Goal: Communication & Community: Answer question/provide support

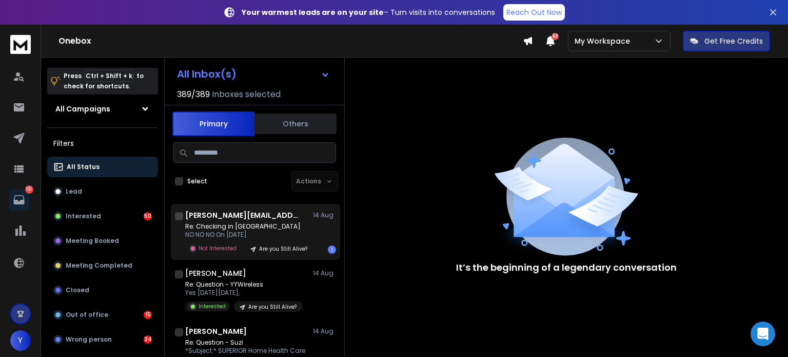
click at [281, 231] on p "NO NO NO On [DATE]" at bounding box center [246, 234] width 123 height 8
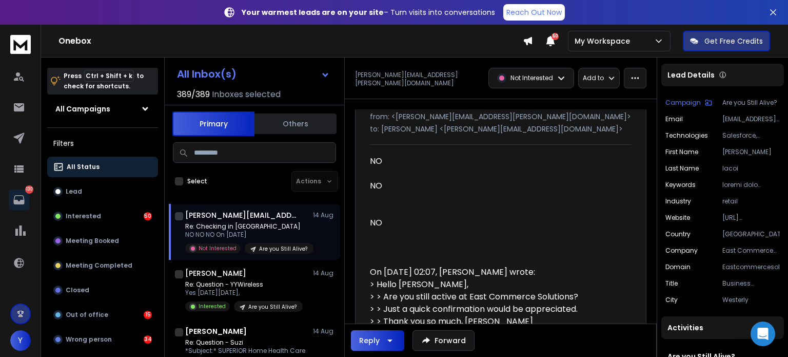
scroll to position [156, 0]
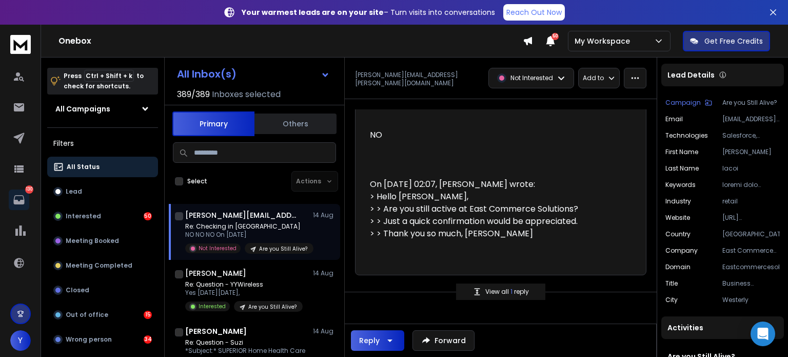
click at [513, 297] on div "View all 1 reply" at bounding box center [500, 291] width 89 height 16
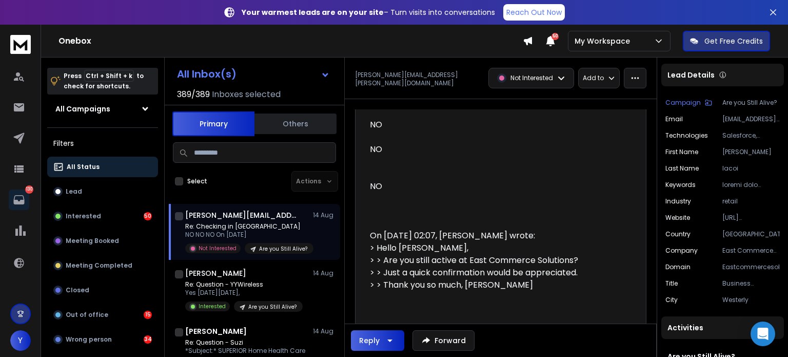
scroll to position [105, 0]
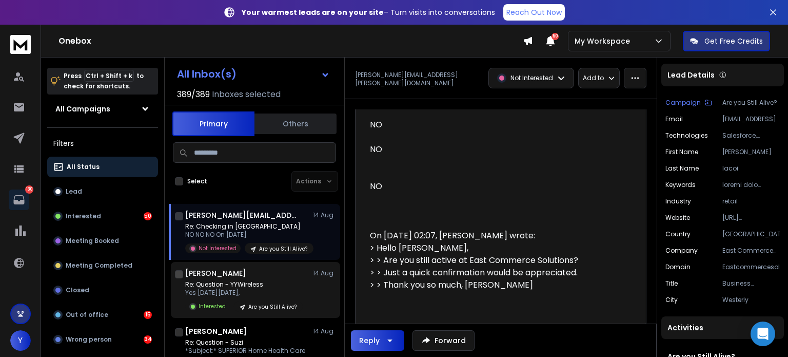
click at [265, 284] on p "Re: Question - YYWireless" at bounding box center [243, 284] width 117 height 8
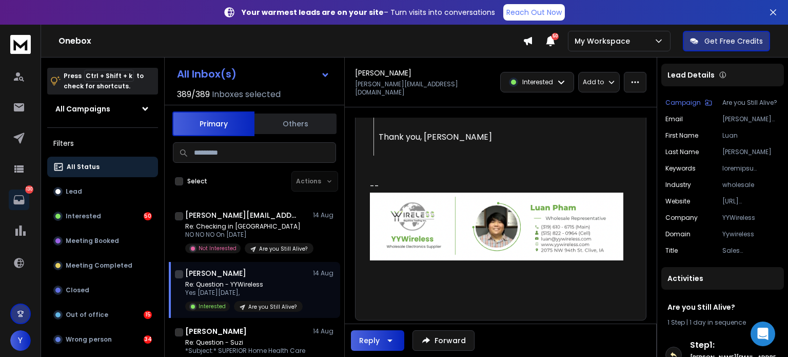
scroll to position [270, 0]
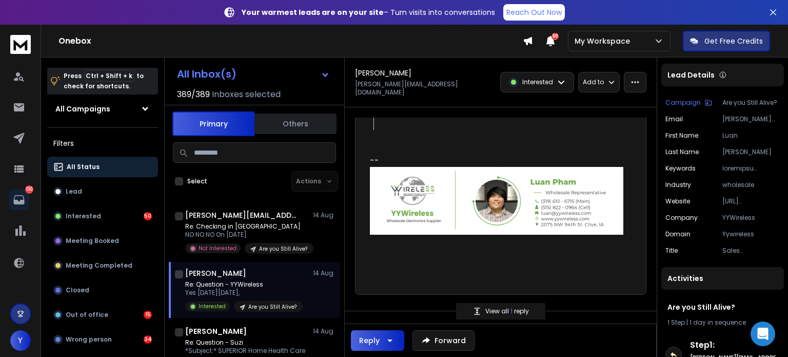
click at [513, 303] on div "View all 1 reply" at bounding box center [500, 311] width 89 height 16
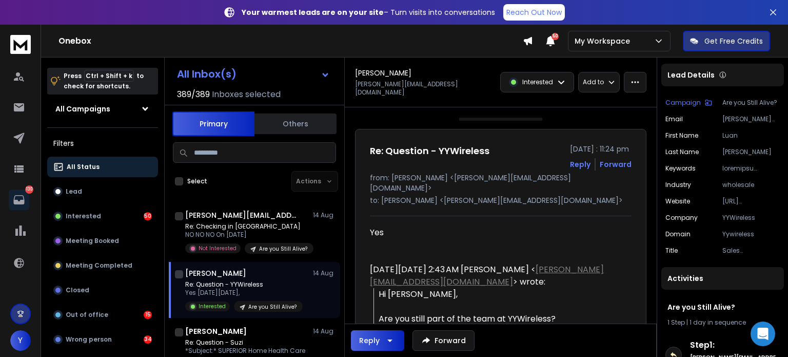
scroll to position [0, 0]
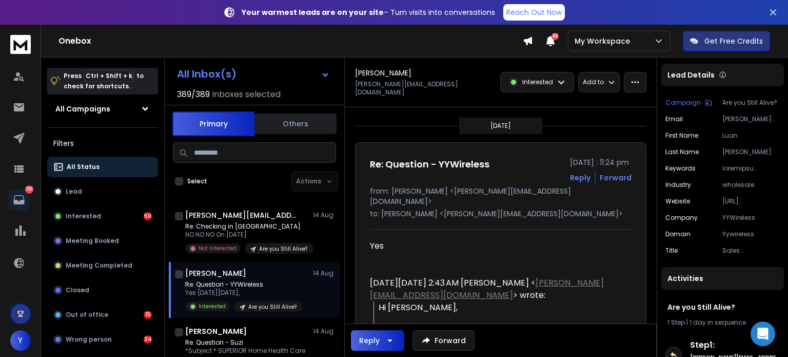
click at [557, 81] on div "Interested" at bounding box center [537, 81] width 73 height 19
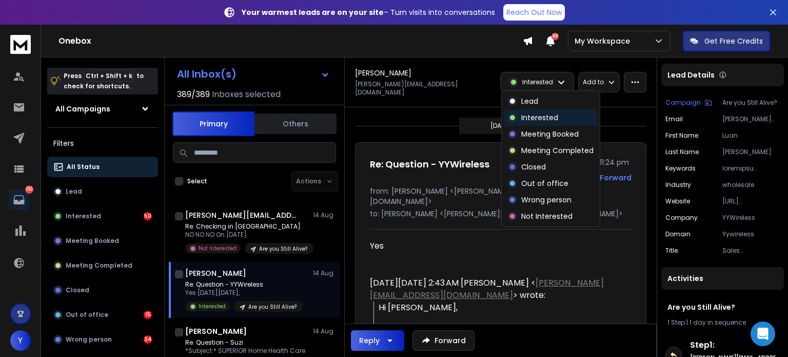
click at [536, 116] on p "Interested" at bounding box center [539, 117] width 37 height 10
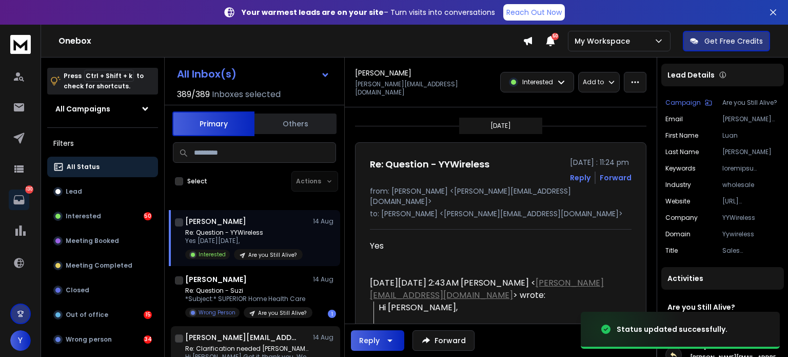
scroll to position [103, 0]
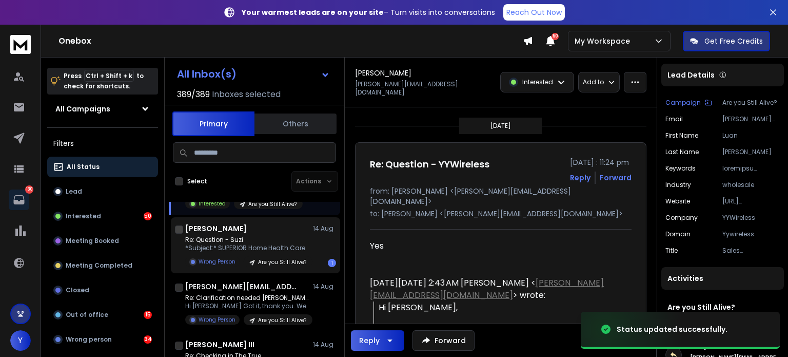
click at [275, 231] on div "[PERSON_NAME] [DATE]" at bounding box center [260, 228] width 151 height 10
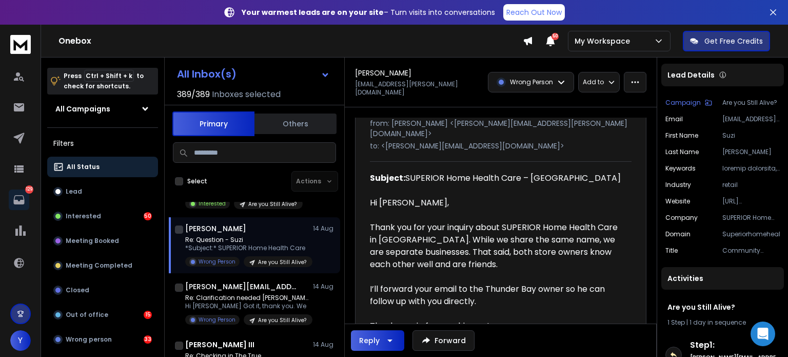
scroll to position [56, 0]
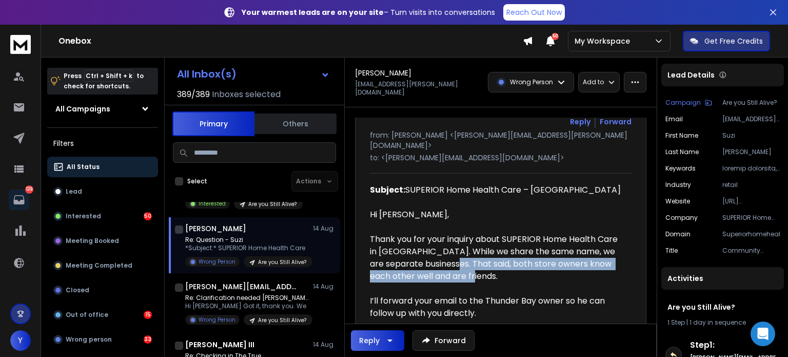
drag, startPoint x: 430, startPoint y: 247, endPoint x: 625, endPoint y: 261, distance: 195.4
click at [623, 261] on p "Thank you for your inquiry about SUPERIOR Home Health Care in [GEOGRAPHIC_DATA]…" at bounding box center [496, 257] width 253 height 49
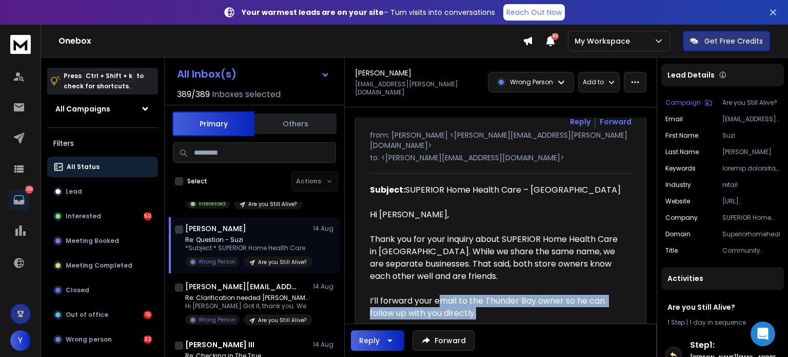
drag, startPoint x: 441, startPoint y: 285, endPoint x: 463, endPoint y: 289, distance: 21.9
click at [463, 294] on p "I’ll forward your email to the Thunder Bay owner so he can follow up with you d…" at bounding box center [496, 306] width 253 height 25
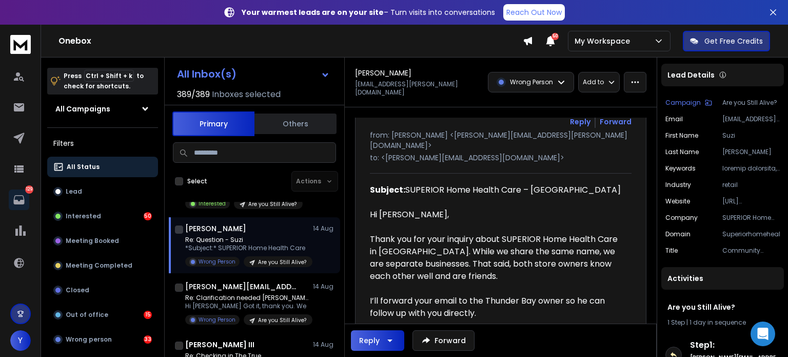
scroll to position [5, 0]
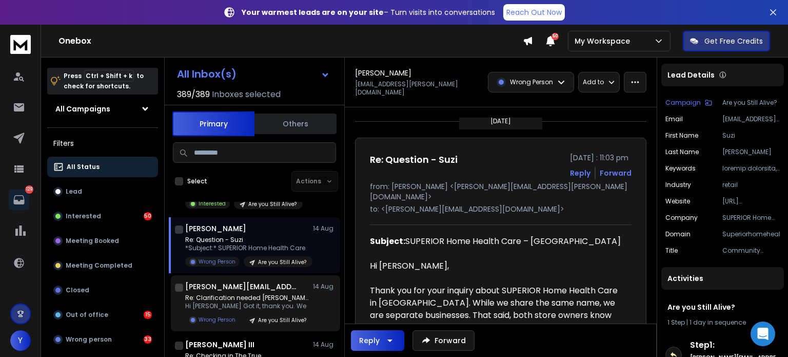
click at [261, 289] on h1 "[PERSON_NAME][EMAIL_ADDRESS][DOMAIN_NAME]" at bounding box center [241, 286] width 113 height 10
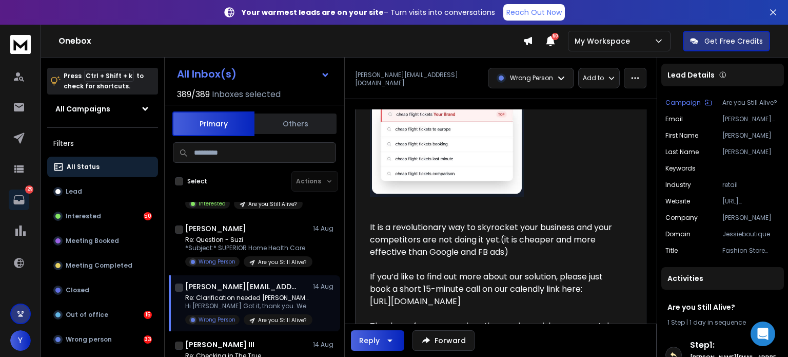
scroll to position [410, 0]
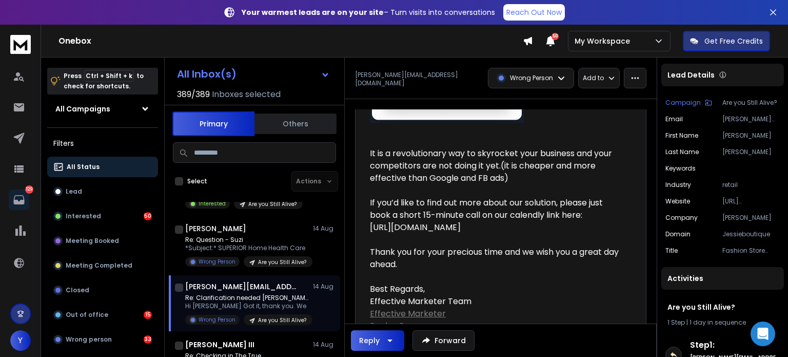
click at [478, 225] on div "Hi [PERSON_NAME] Got it, thank you. We can help Jessieboutique show up at the t…" at bounding box center [501, 87] width 262 height 529
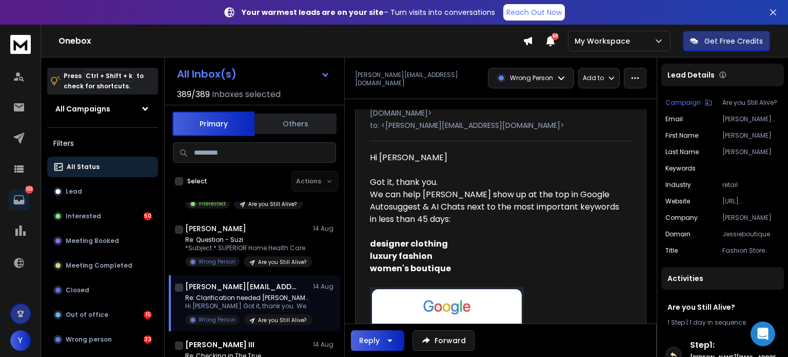
scroll to position [51, 0]
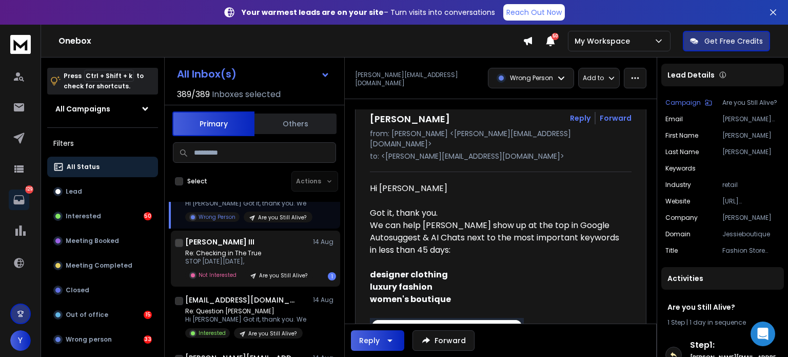
click at [273, 252] on p "Re: Checking in The True" at bounding box center [246, 253] width 123 height 8
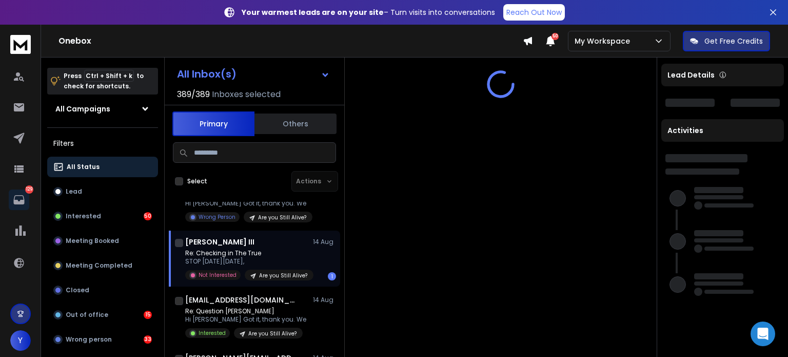
scroll to position [256, 0]
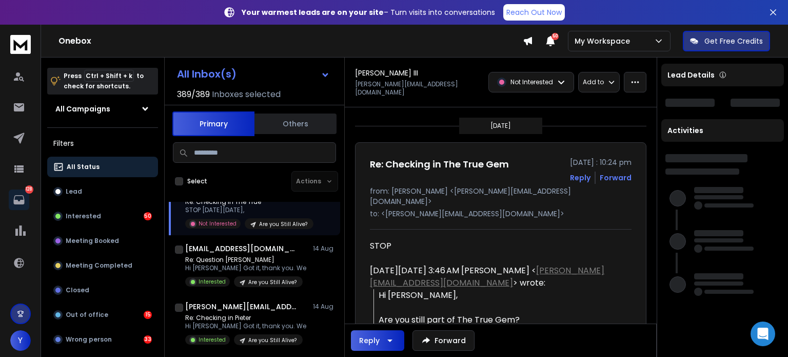
click at [274, 252] on div "[EMAIL_ADDRESS][DOMAIN_NAME] [DATE]" at bounding box center [260, 248] width 151 height 10
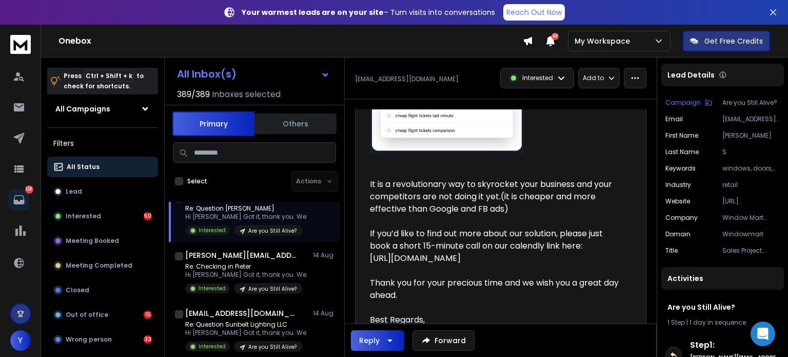
scroll to position [490, 0]
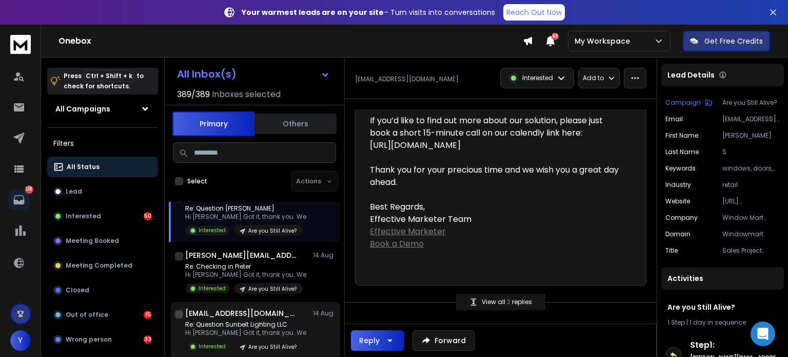
click at [258, 313] on h1 "[EMAIL_ADDRESS][DOMAIN_NAME]" at bounding box center [241, 313] width 113 height 10
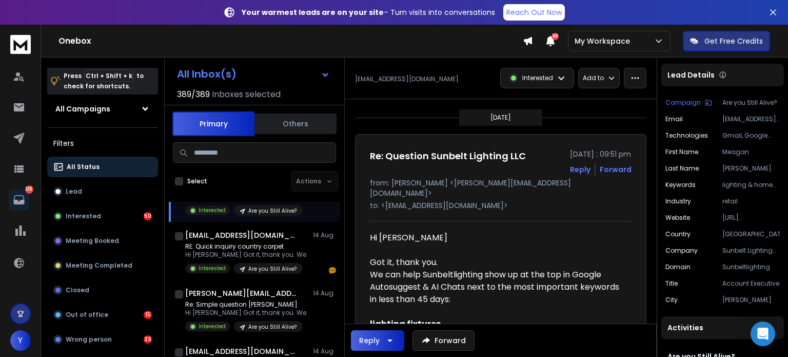
scroll to position [462, 0]
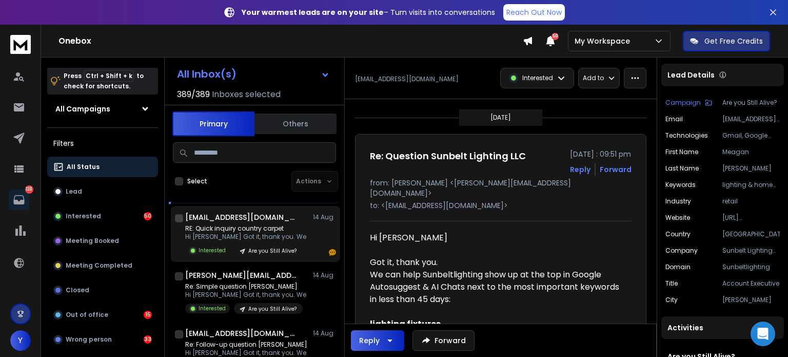
click at [288, 232] on p "Hi [PERSON_NAME] Got it, thank you. We" at bounding box center [245, 236] width 121 height 8
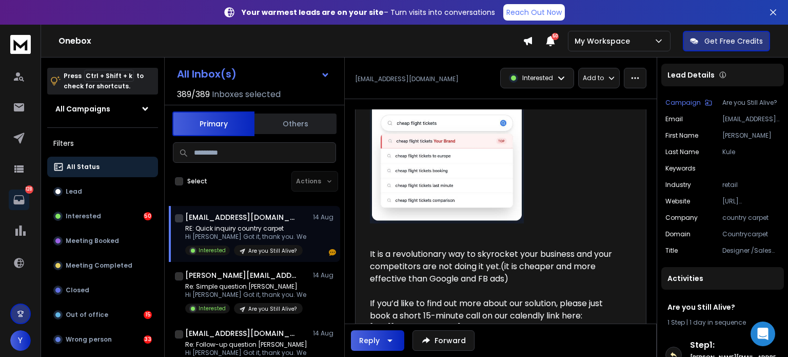
scroll to position [490, 0]
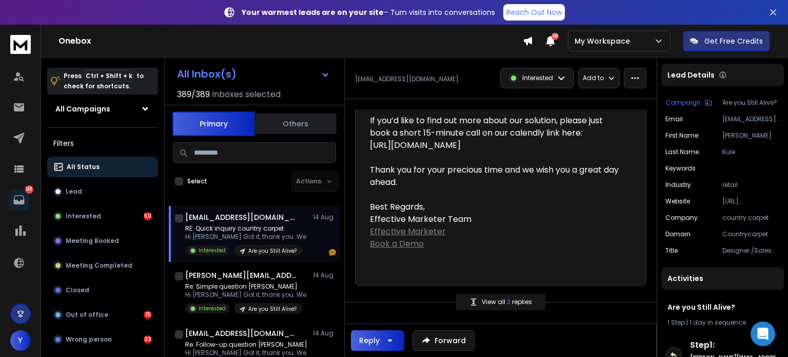
click at [509, 297] on span "2" at bounding box center [509, 301] width 5 height 9
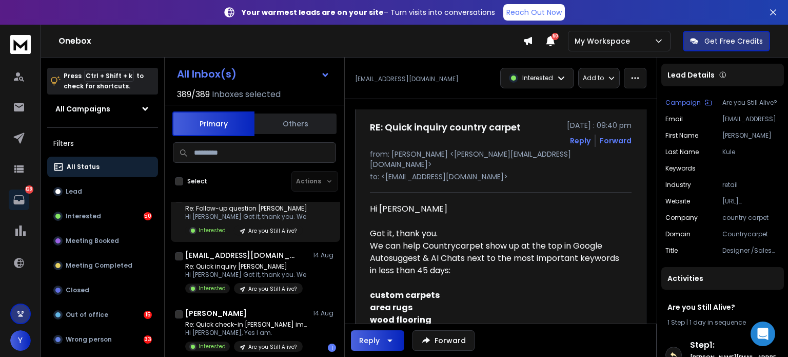
scroll to position [616, 0]
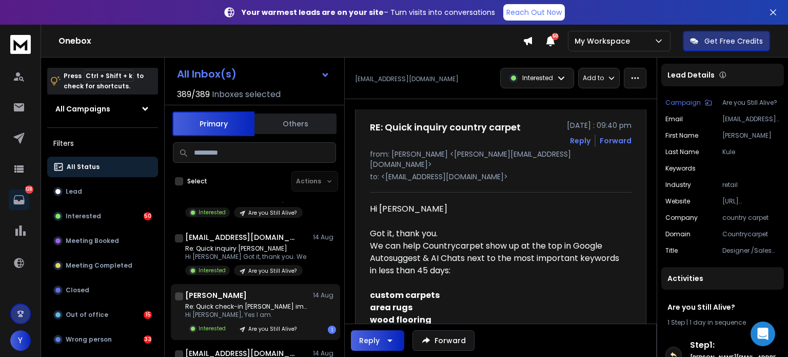
click at [277, 302] on p "Re: Quick check-in [PERSON_NAME] imaging" at bounding box center [246, 306] width 123 height 8
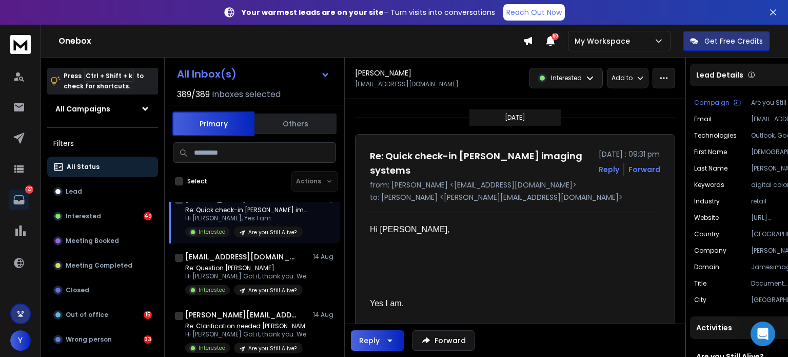
scroll to position [718, 0]
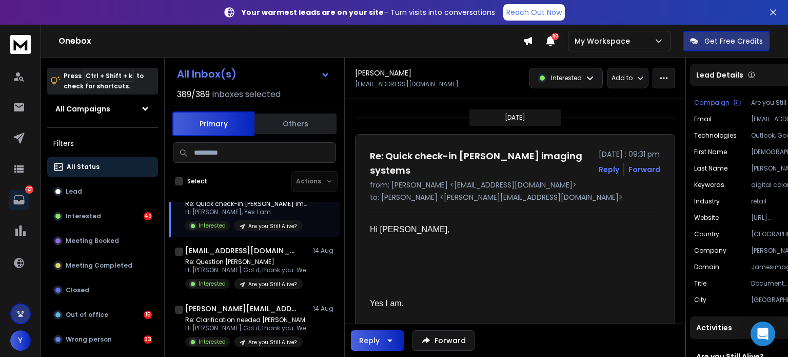
click at [588, 88] on div "Interested" at bounding box center [565, 77] width 73 height 19
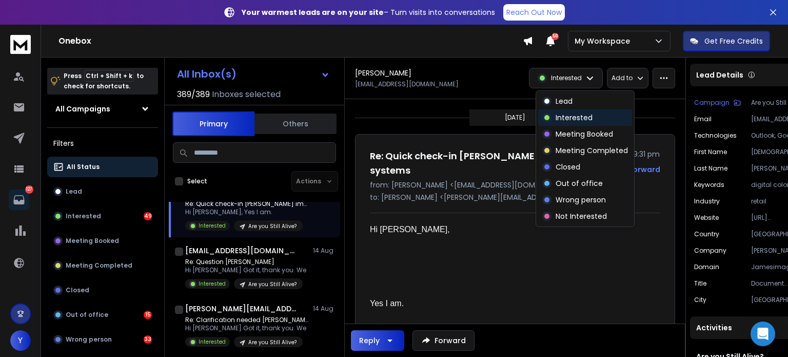
click at [579, 115] on p "Interested" at bounding box center [574, 117] width 37 height 10
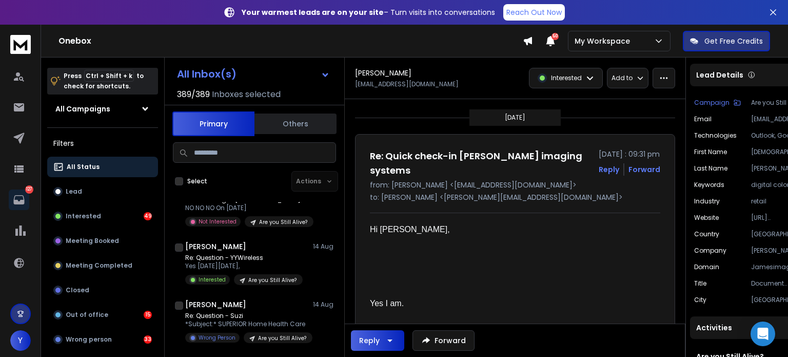
scroll to position [0, 0]
